Goal: Communication & Community: Answer question/provide support

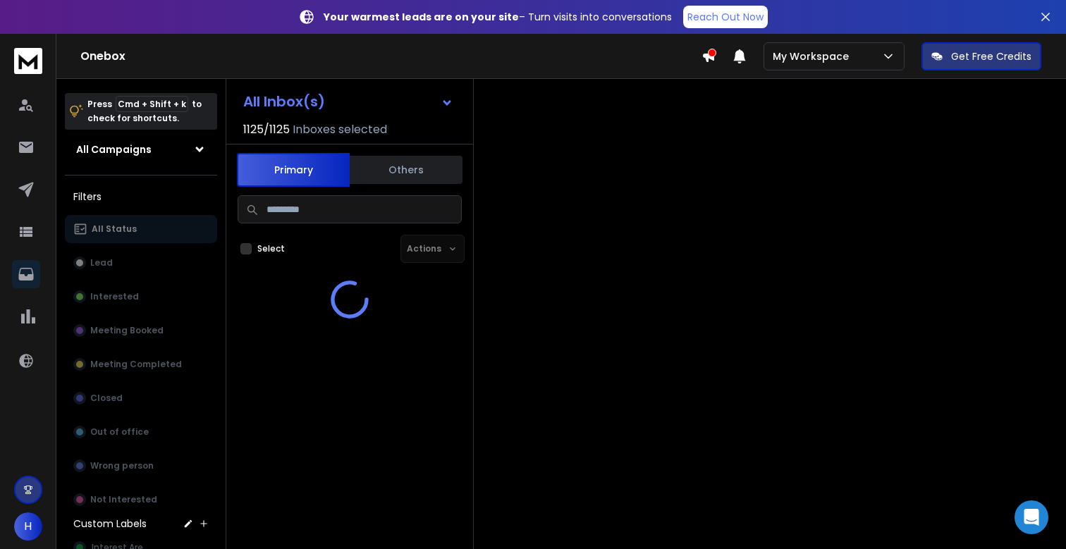
click at [334, 161] on button "Primary" at bounding box center [293, 170] width 113 height 34
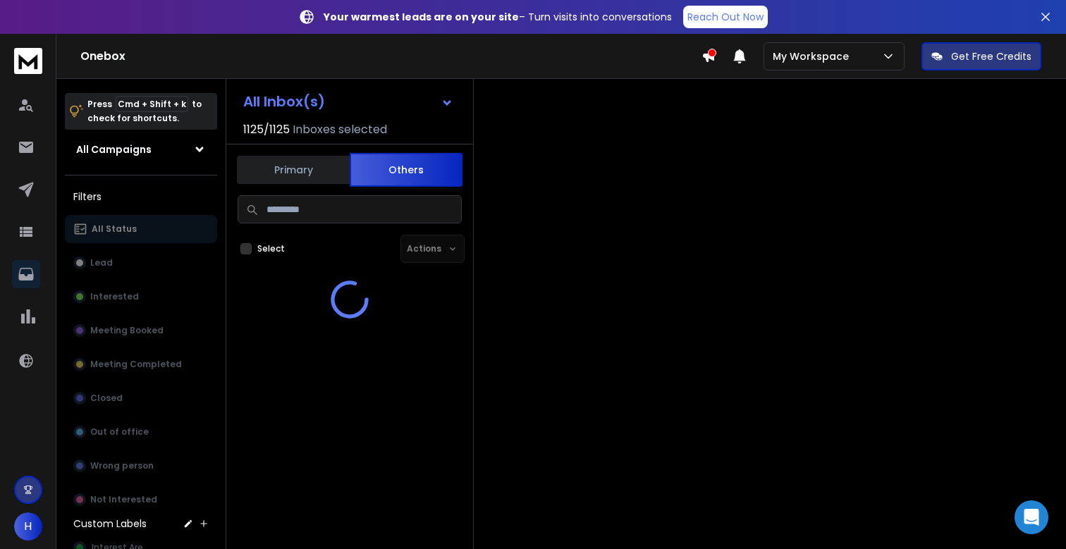
click at [370, 166] on button "Others" at bounding box center [406, 170] width 113 height 34
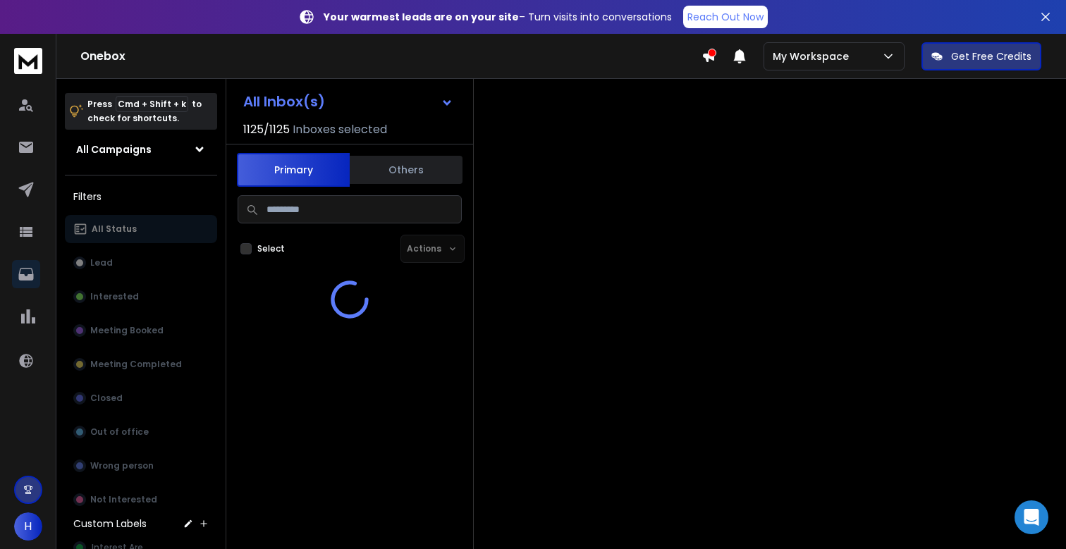
click at [304, 164] on button "Primary" at bounding box center [293, 170] width 113 height 34
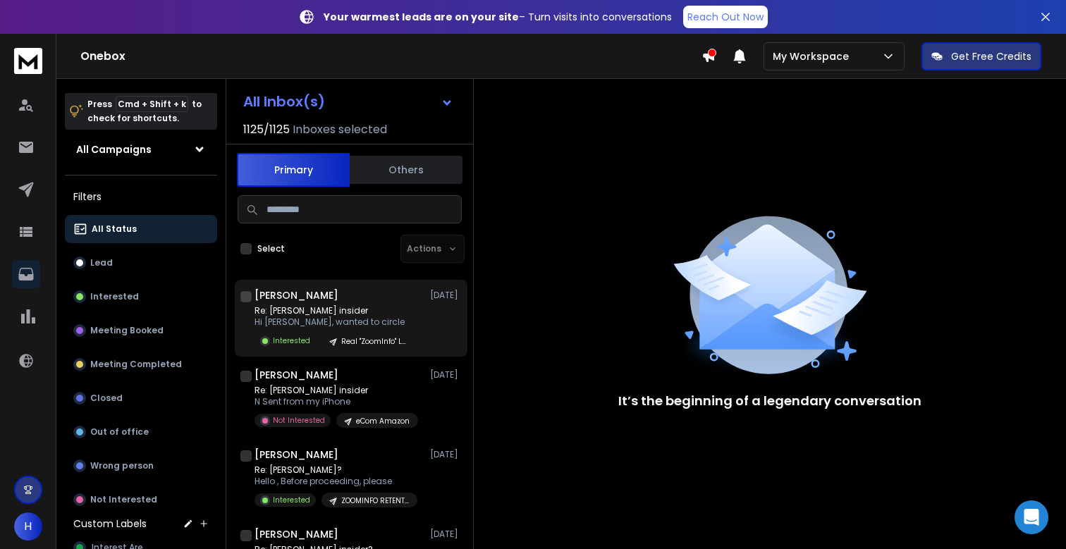
click at [348, 356] on div "[PERSON_NAME] [DATE] Re: [PERSON_NAME] insider Hi [PERSON_NAME], wanted to circ…" at bounding box center [351, 318] width 233 height 77
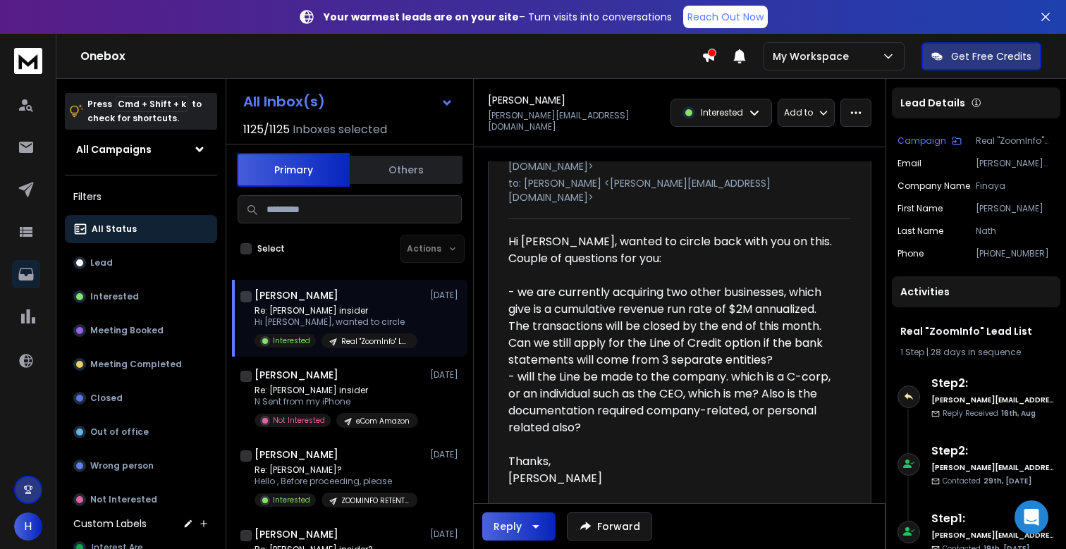
scroll to position [109, 0]
click at [748, 286] on div "- we are currently acquiring two other businesses, which give is a cumulative r…" at bounding box center [674, 328] width 331 height 85
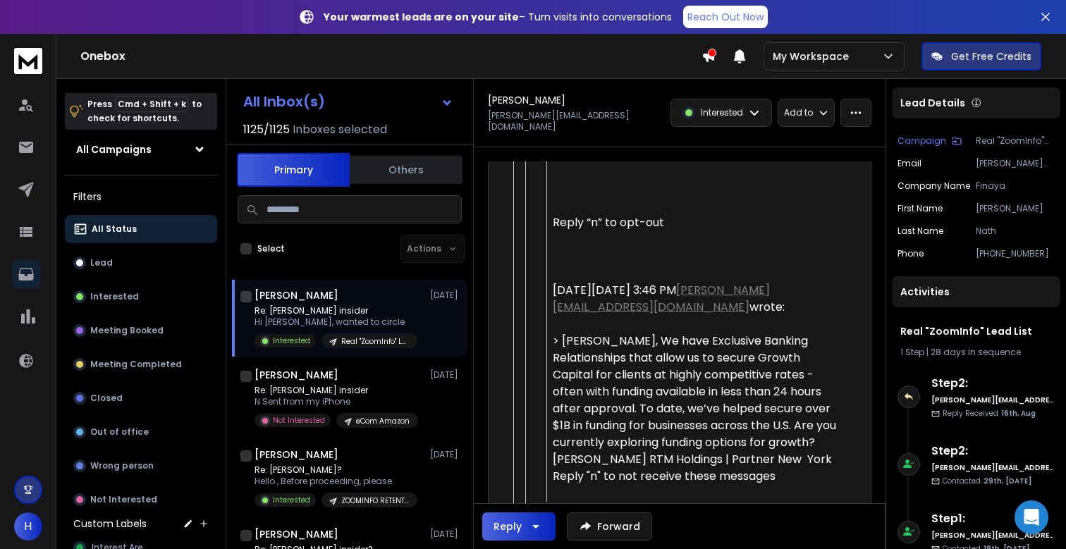
scroll to position [1423, 0]
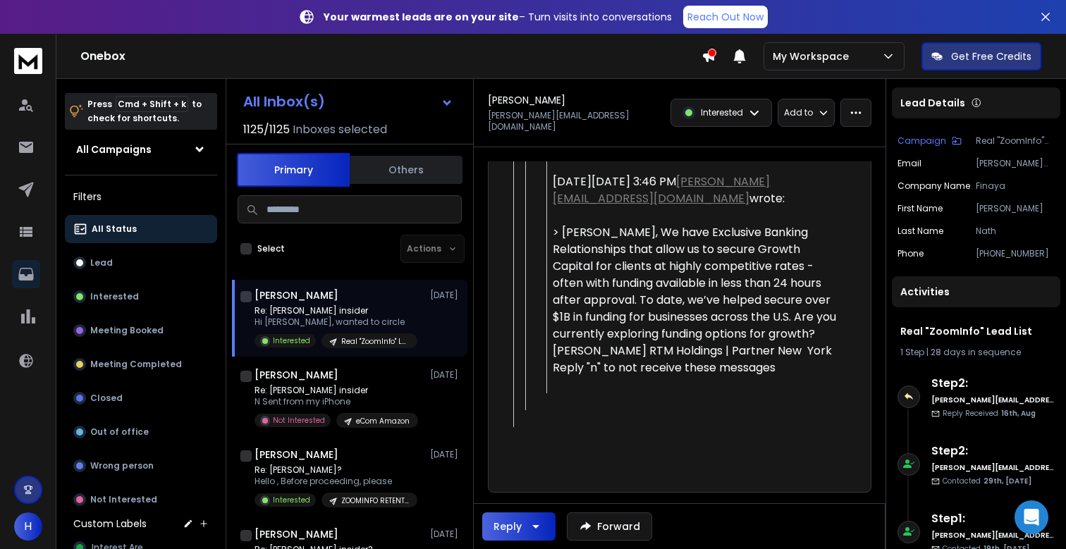
click at [715, 510] on p "View all 5 replies" at bounding box center [689, 515] width 70 height 11
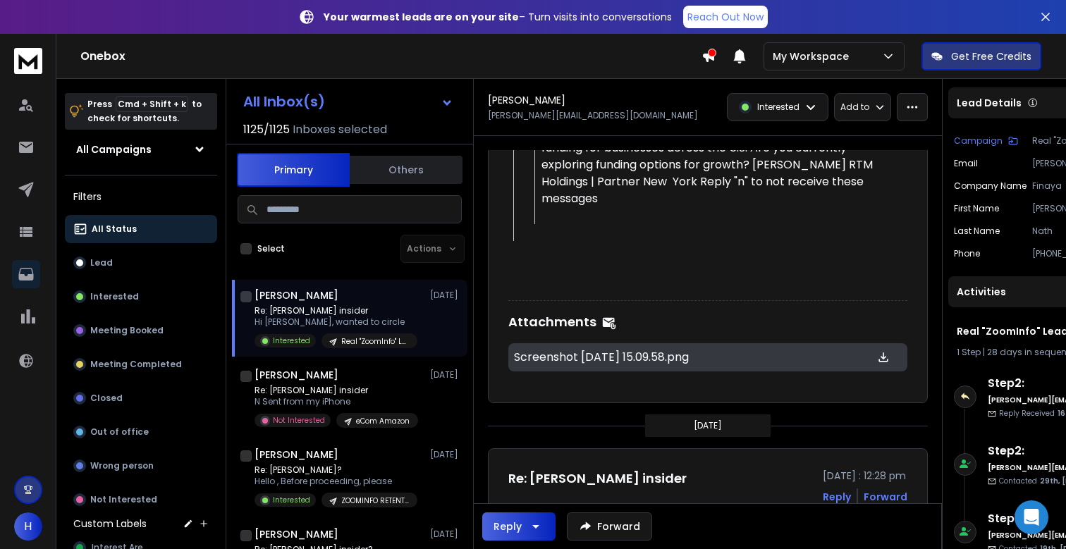
scroll to position [4344, 0]
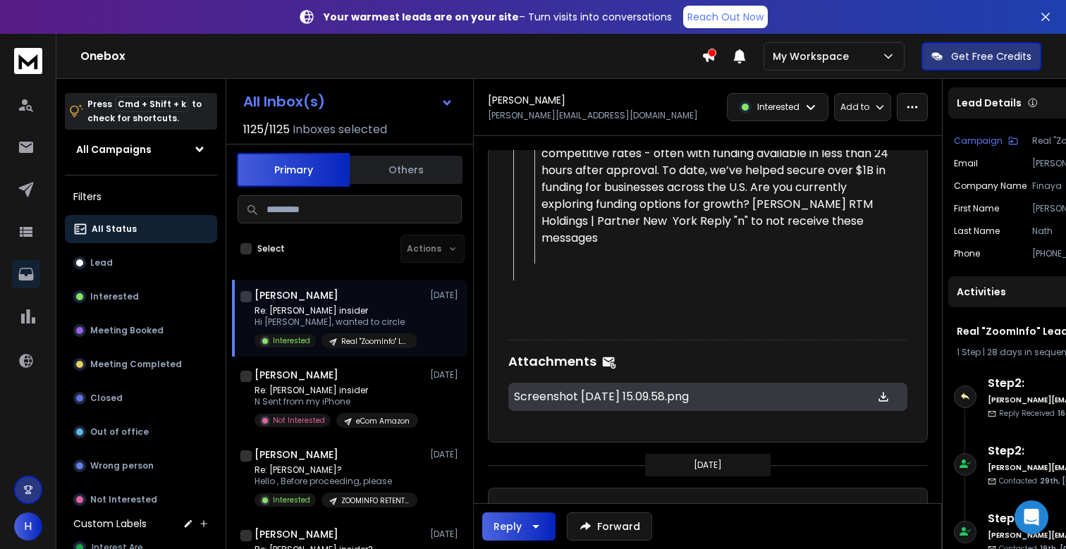
click at [691, 389] on div "Screenshot [DATE] 15.09.58.png" at bounding box center [672, 397] width 317 height 17
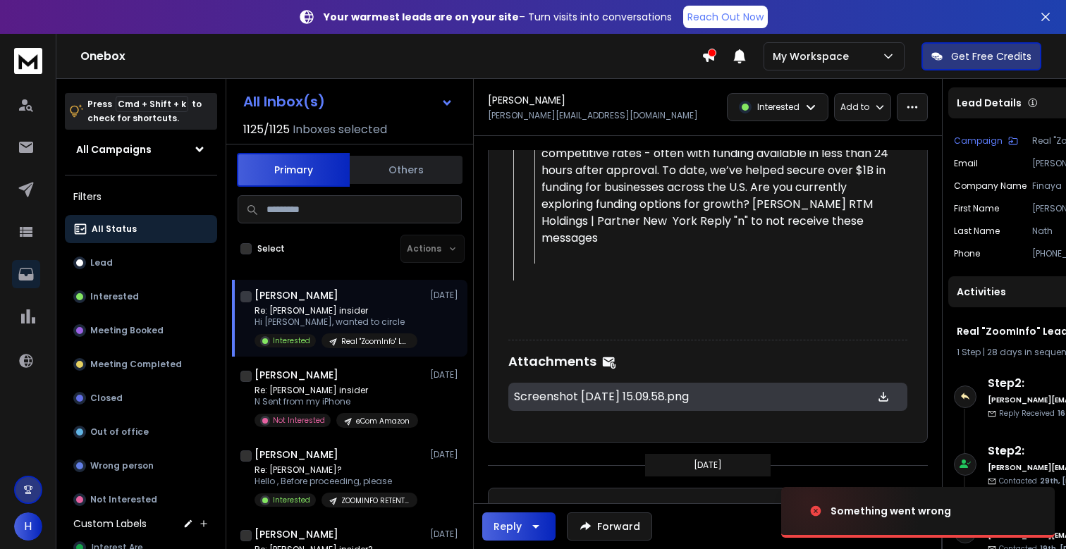
click at [889, 390] on icon at bounding box center [884, 397] width 14 height 14
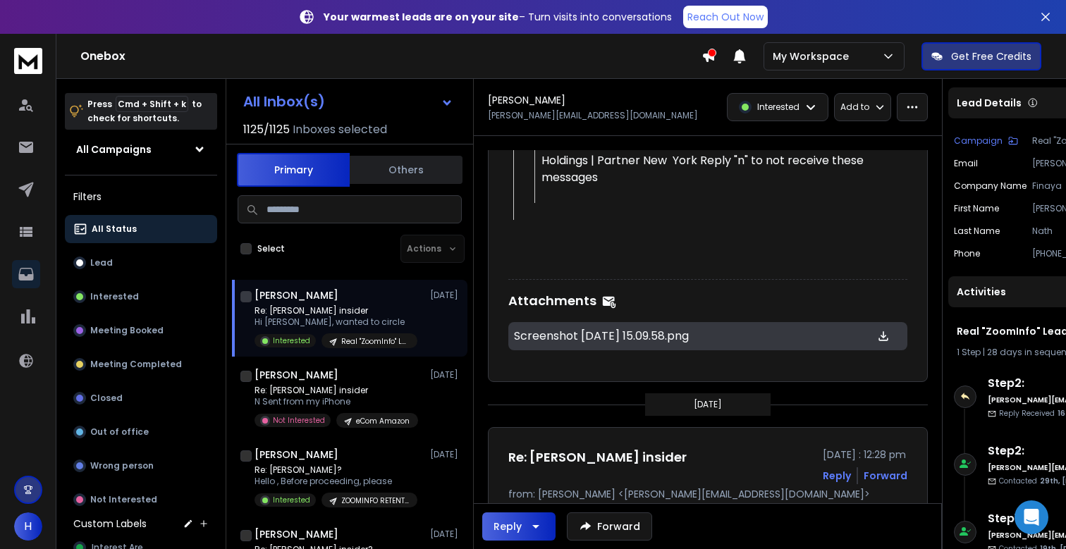
scroll to position [4388, 0]
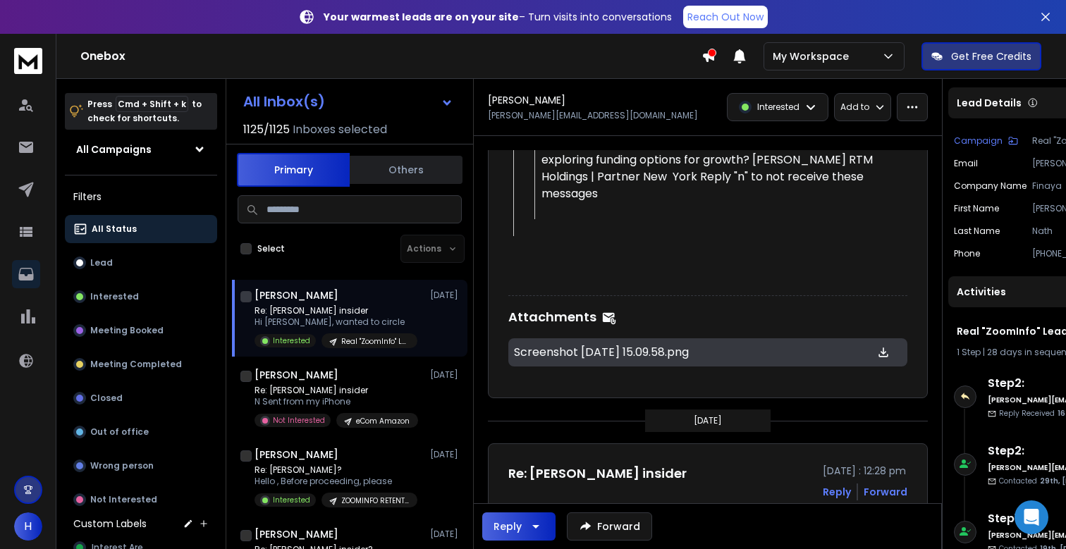
copy div "Screenshot [DATE] 15.09.58.png"
drag, startPoint x: 734, startPoint y: 245, endPoint x: 516, endPoint y: 239, distance: 218.7
click at [515, 344] on div "Screenshot [DATE] 15.09.58.png" at bounding box center [672, 352] width 317 height 17
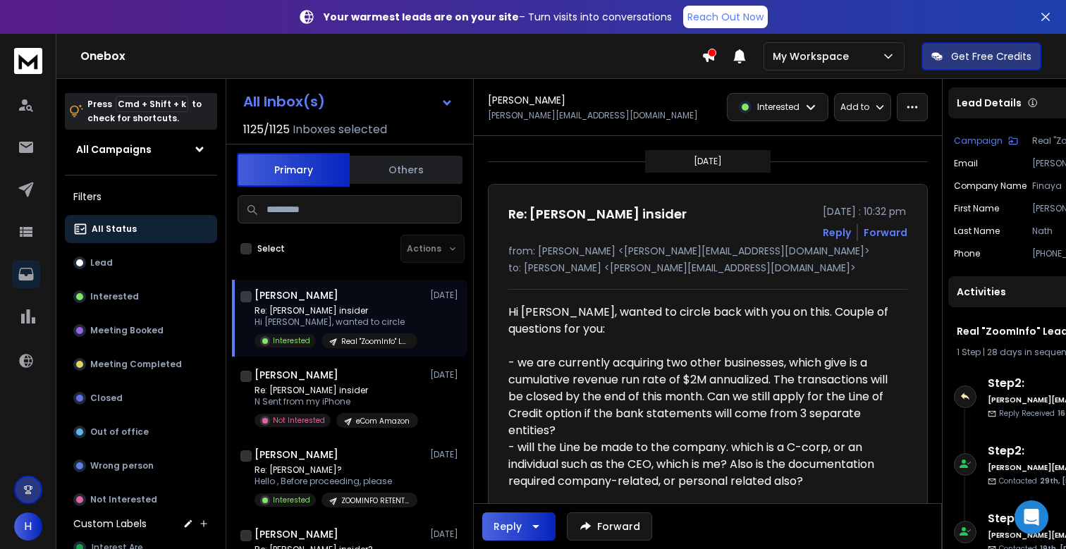
scroll to position [0, 0]
drag, startPoint x: 600, startPoint y: 245, endPoint x: 719, endPoint y: 249, distance: 119.3
click at [719, 249] on p "from: [PERSON_NAME] <[PERSON_NAME][EMAIL_ADDRESS][DOMAIN_NAME]>" at bounding box center [708, 251] width 399 height 14
copy p "[PERSON_NAME][EMAIL_ADDRESS][DOMAIN_NAME]"
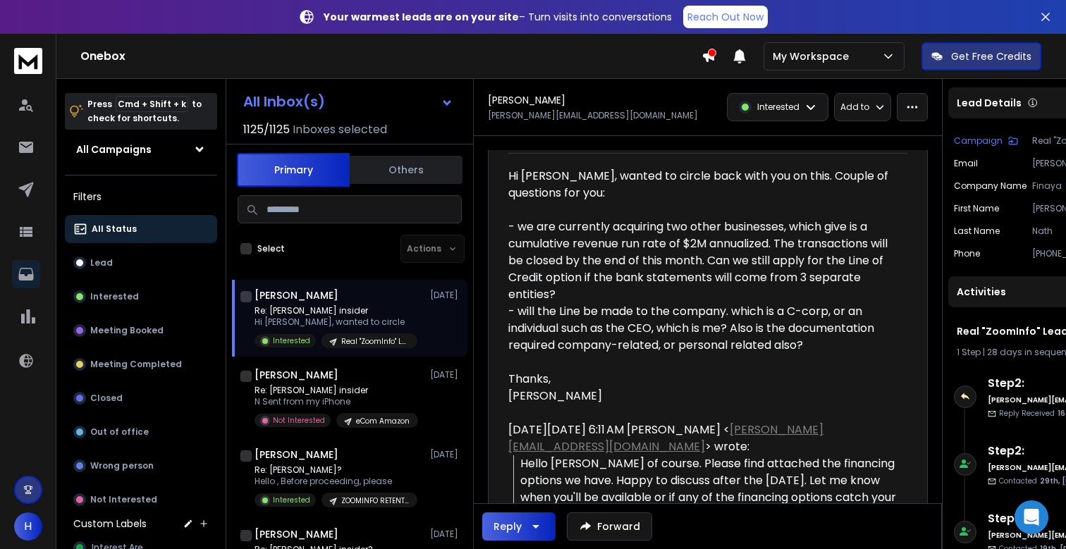
scroll to position [138, 0]
click at [511, 530] on div "Reply" at bounding box center [508, 527] width 28 height 14
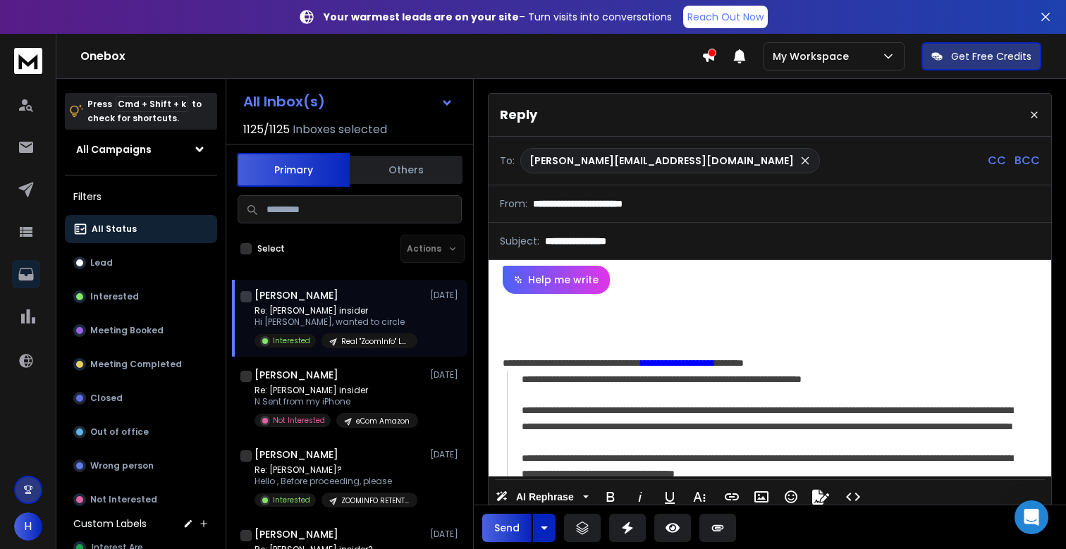
click at [826, 166] on input at bounding box center [875, 160] width 99 height 25
paste input "**********"
type input "**********"
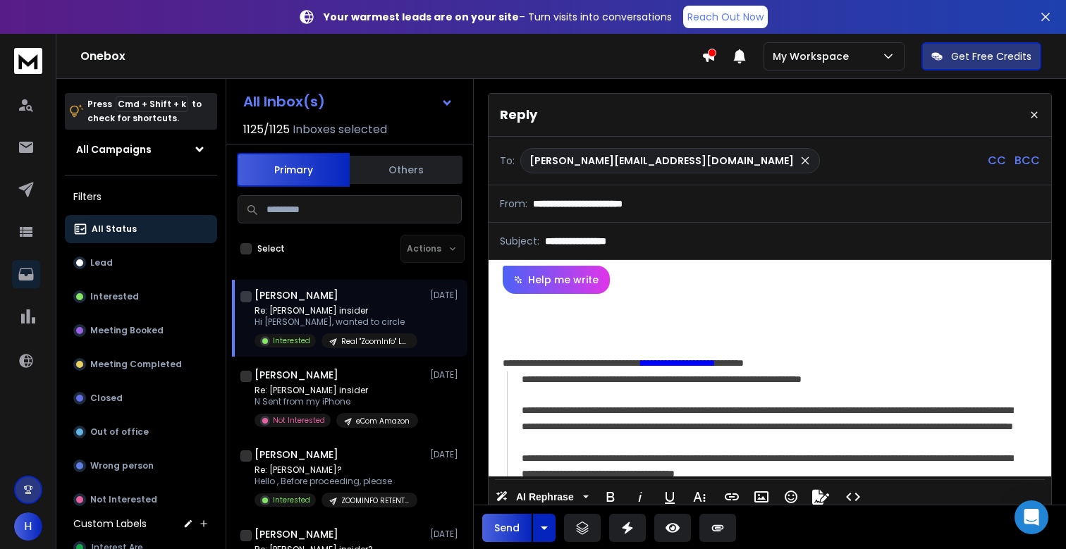
click at [662, 319] on div "**********" at bounding box center [770, 388] width 563 height 257
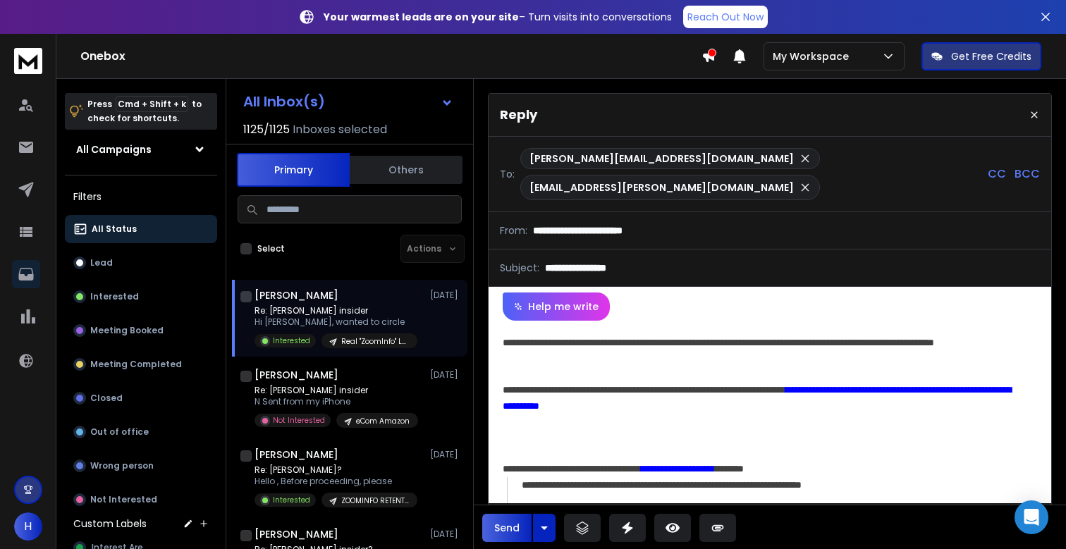
click at [514, 523] on button "Send" at bounding box center [506, 528] width 49 height 28
